Goal: Information Seeking & Learning: Check status

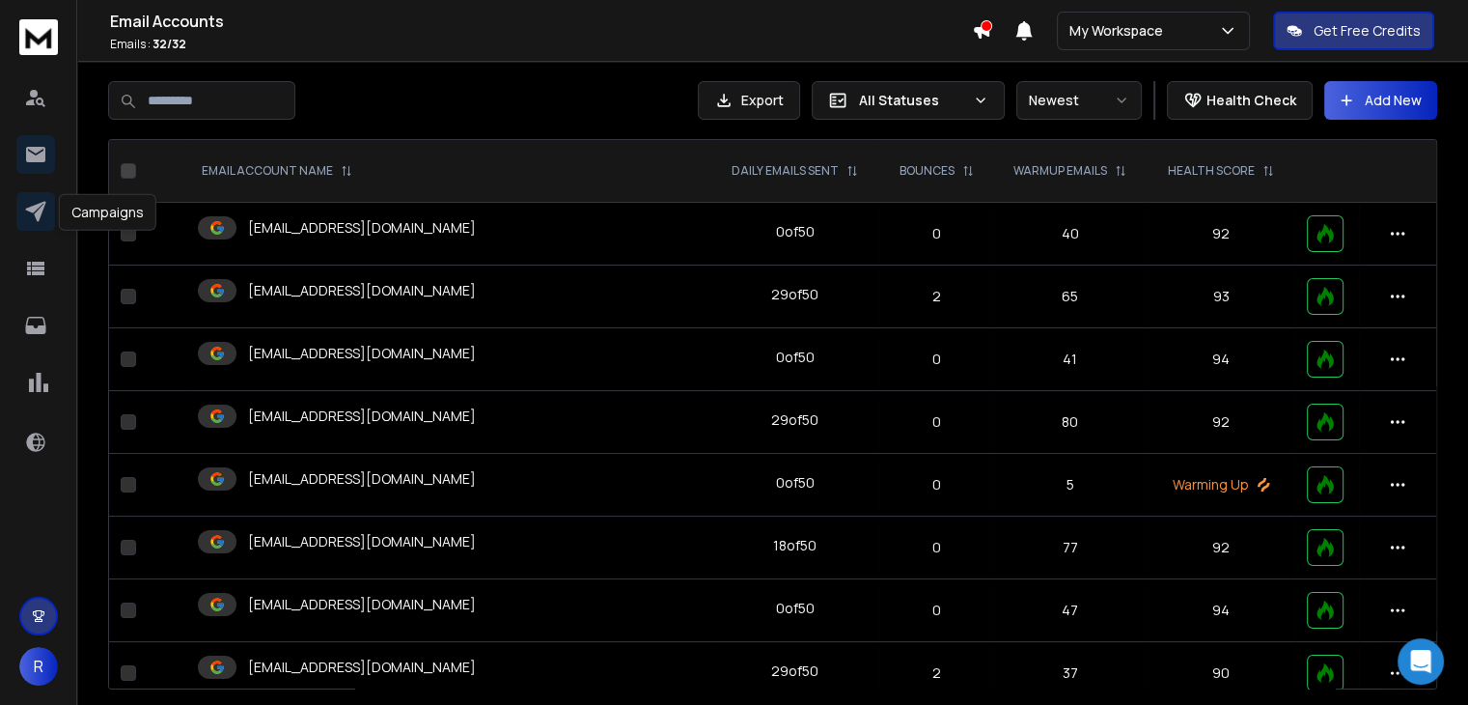
click at [44, 206] on icon at bounding box center [35, 211] width 23 height 23
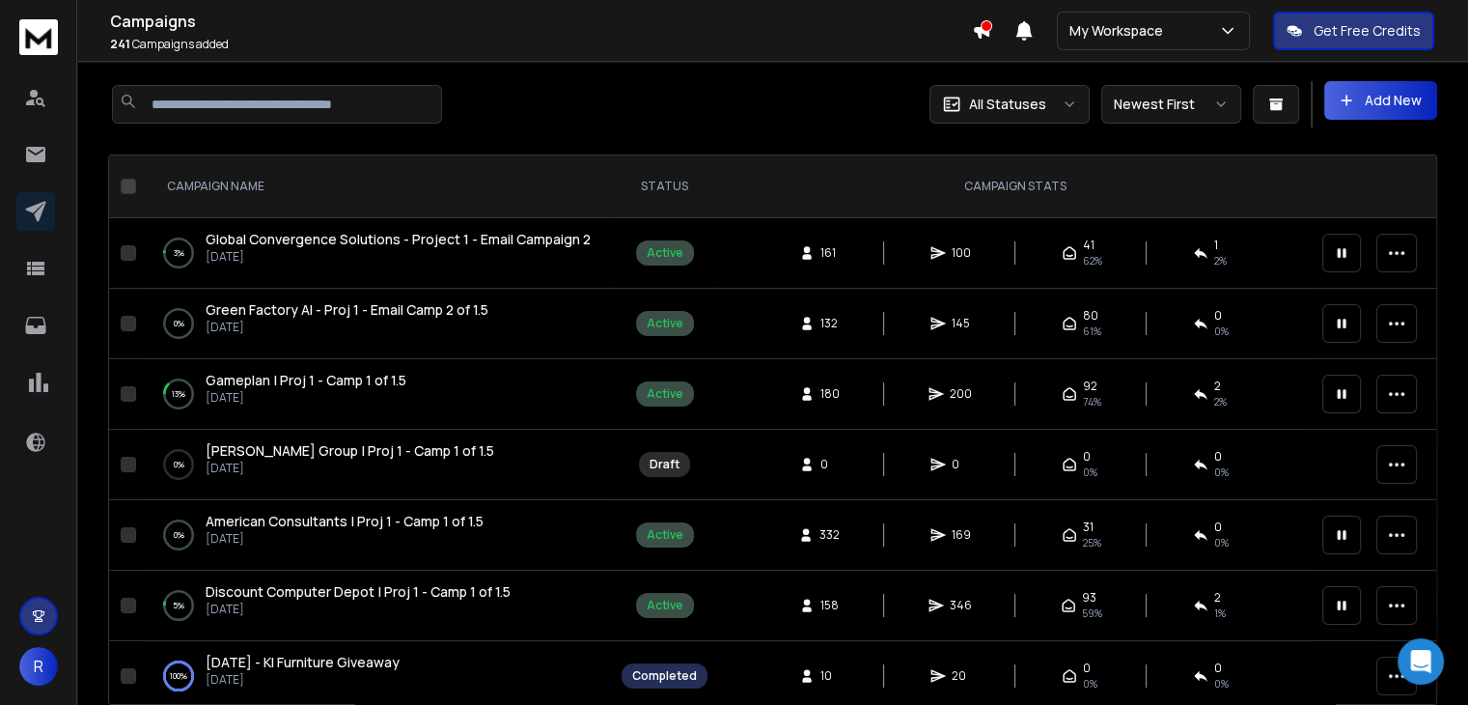
click at [368, 393] on p "[DATE]" at bounding box center [306, 397] width 201 height 15
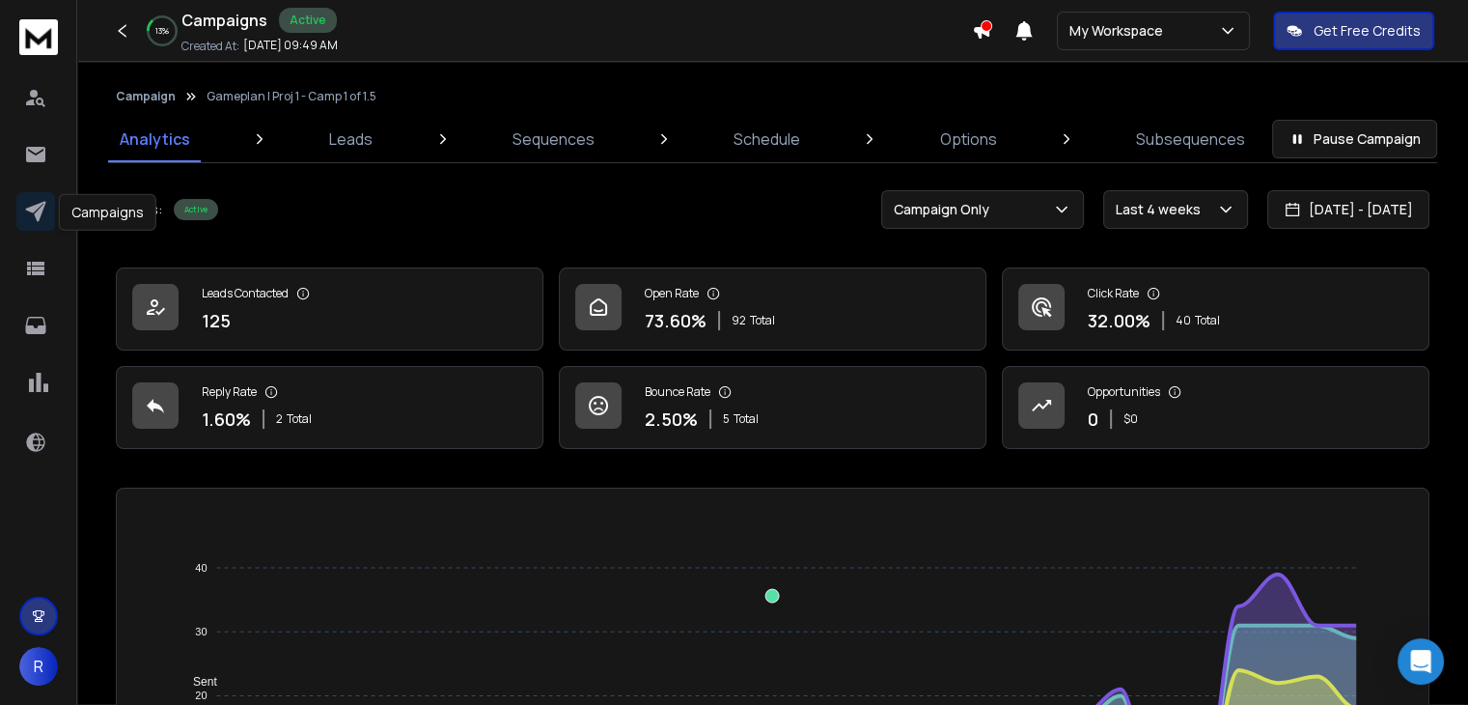
click at [33, 209] on icon at bounding box center [35, 211] width 20 height 20
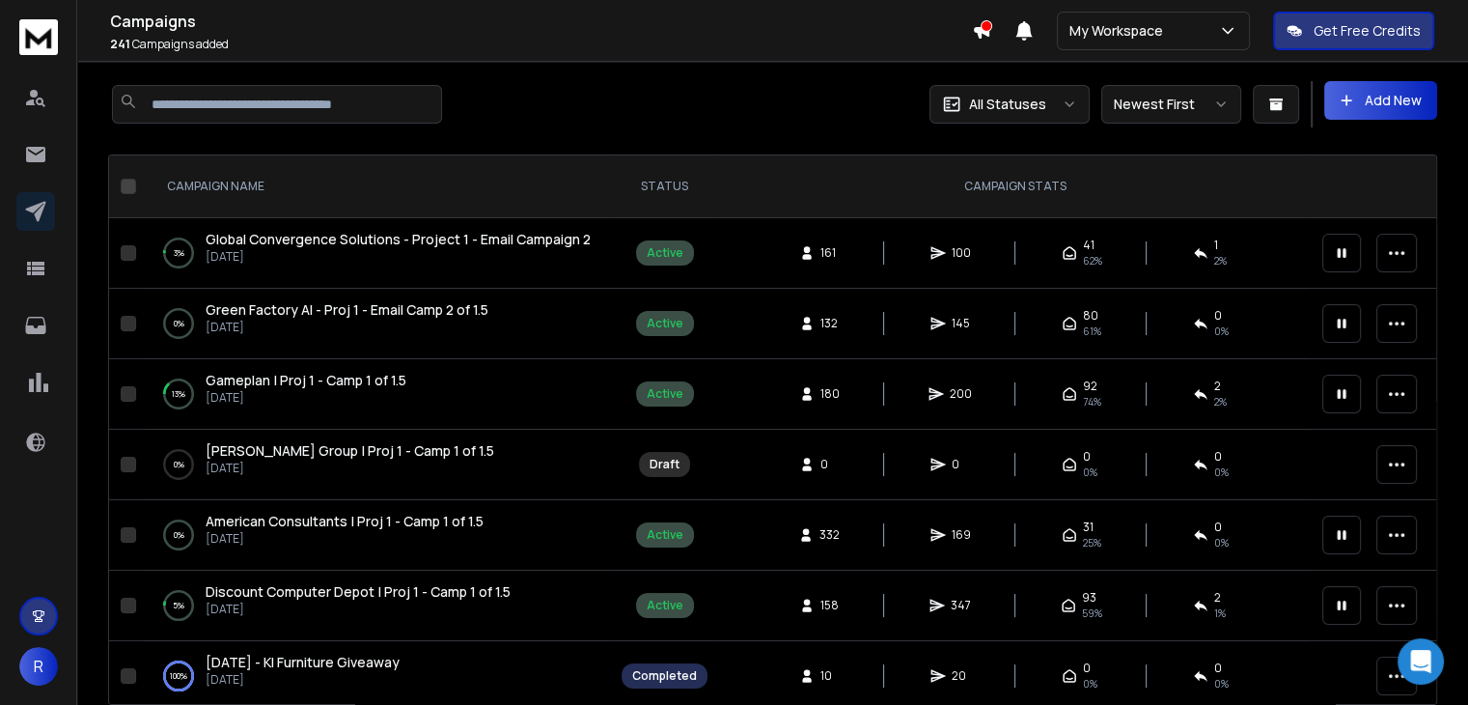
click at [403, 522] on span "American Consultants | Proj 1 - Camp 1 of 1.5" at bounding box center [345, 521] width 278 height 18
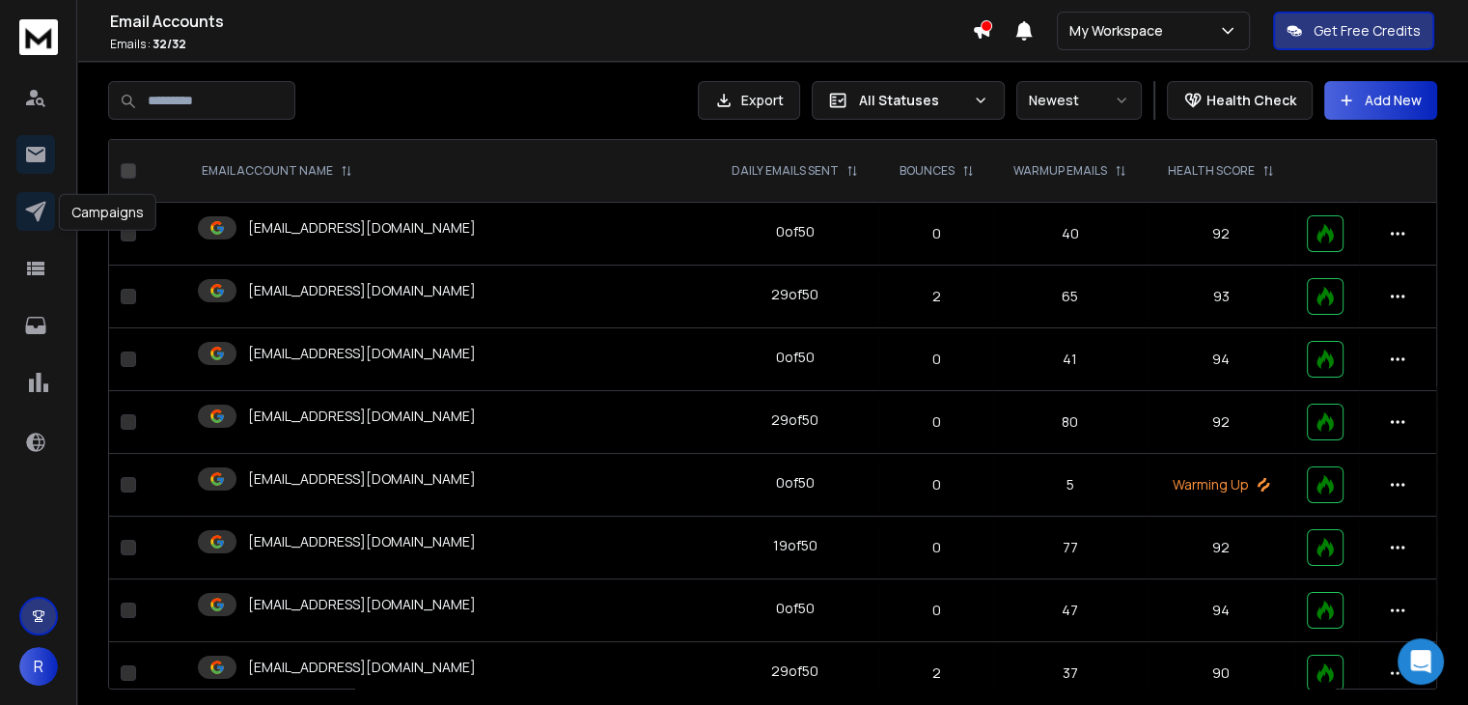
click at [30, 200] on icon at bounding box center [35, 211] width 23 height 23
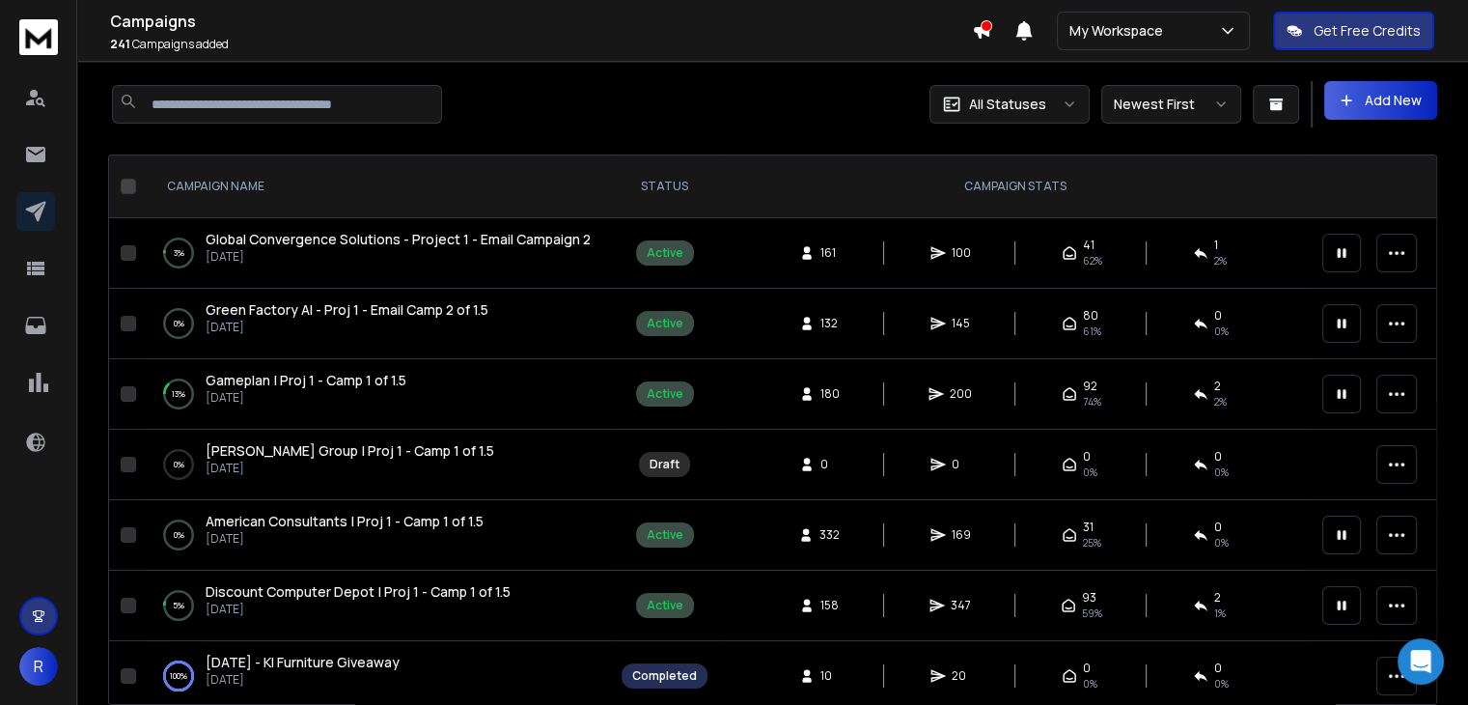
click at [320, 517] on span "American Consultants | Proj 1 - Camp 1 of 1.5" at bounding box center [345, 521] width 278 height 18
